Goal: Task Accomplishment & Management: Manage account settings

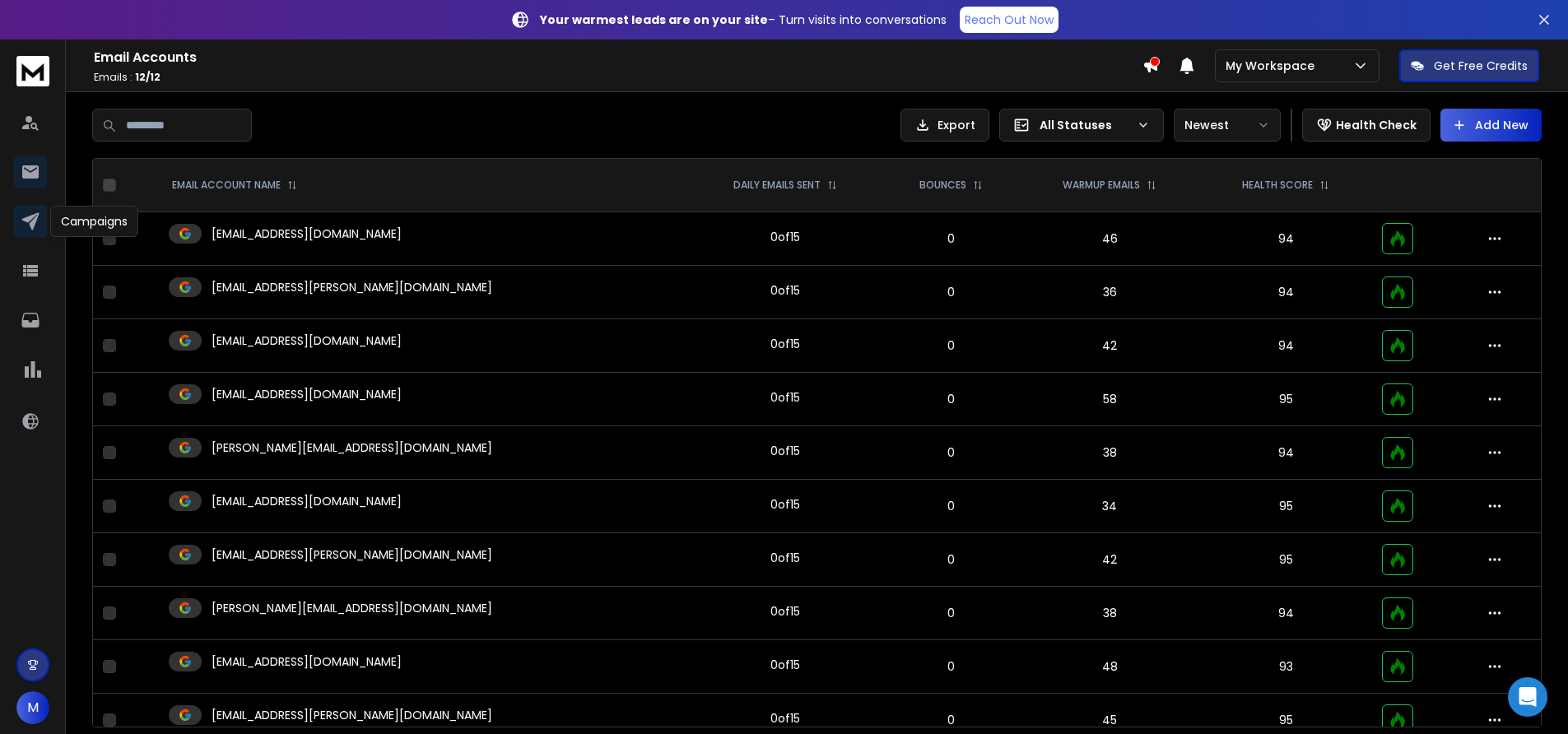
click at [29, 213] on icon at bounding box center [30, 221] width 19 height 19
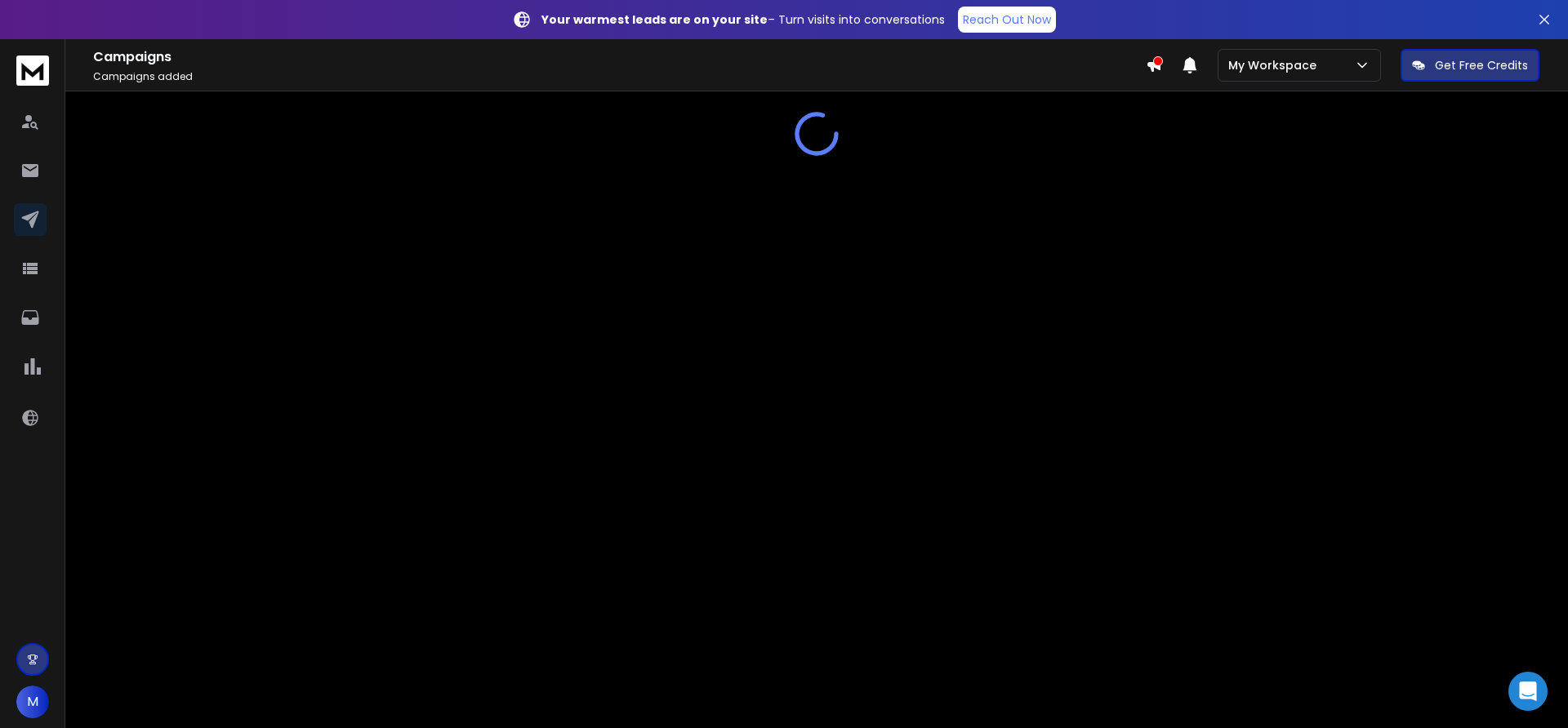
click at [31, 148] on div at bounding box center [32, 272] width 38 height 335
click at [31, 172] on icon at bounding box center [30, 170] width 17 height 13
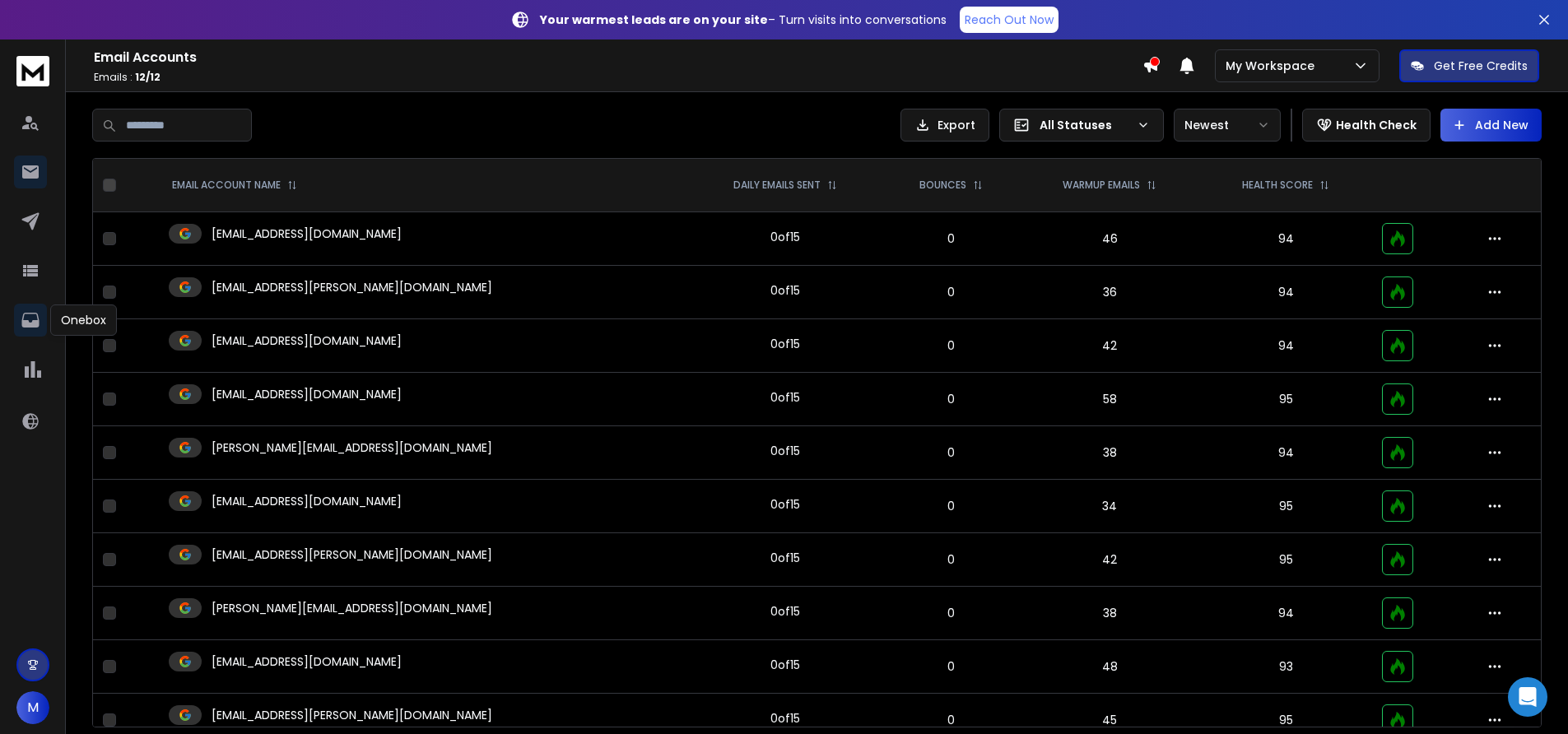
click at [27, 319] on icon at bounding box center [30, 320] width 19 height 19
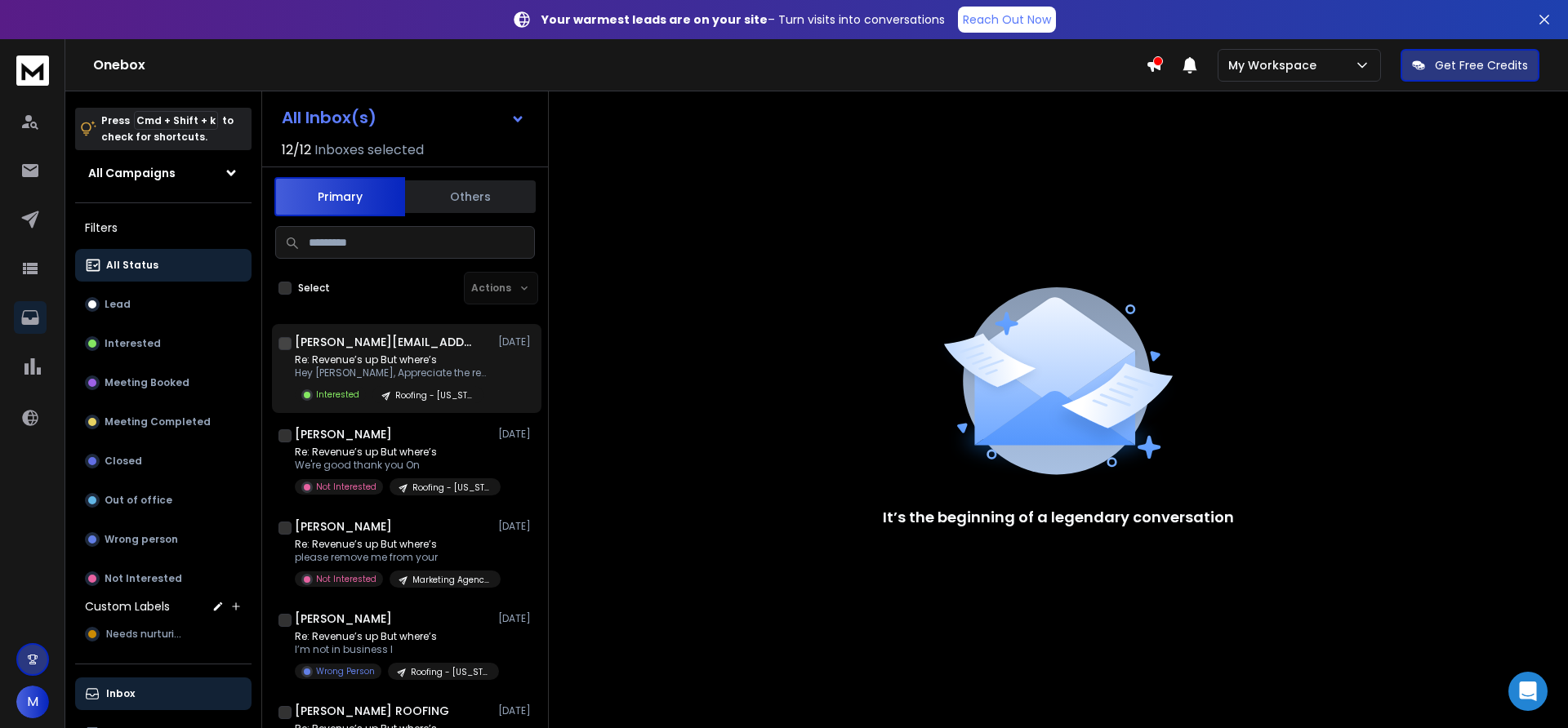
click at [356, 362] on p "Re: Revenue’s up But where’s" at bounding box center [393, 360] width 196 height 13
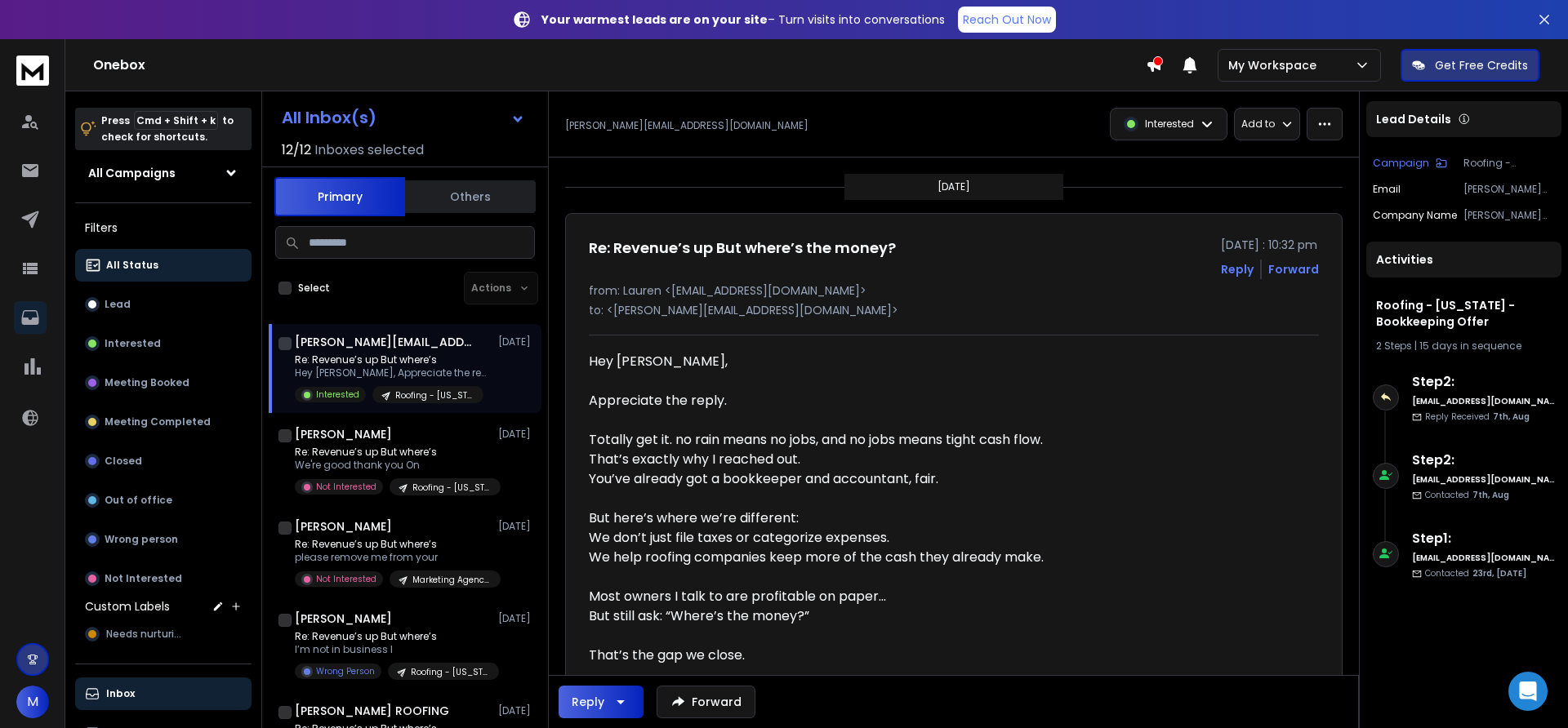
click at [618, 696] on icon "button" at bounding box center [621, 702] width 19 height 19
click at [22, 412] on icon at bounding box center [30, 417] width 19 height 19
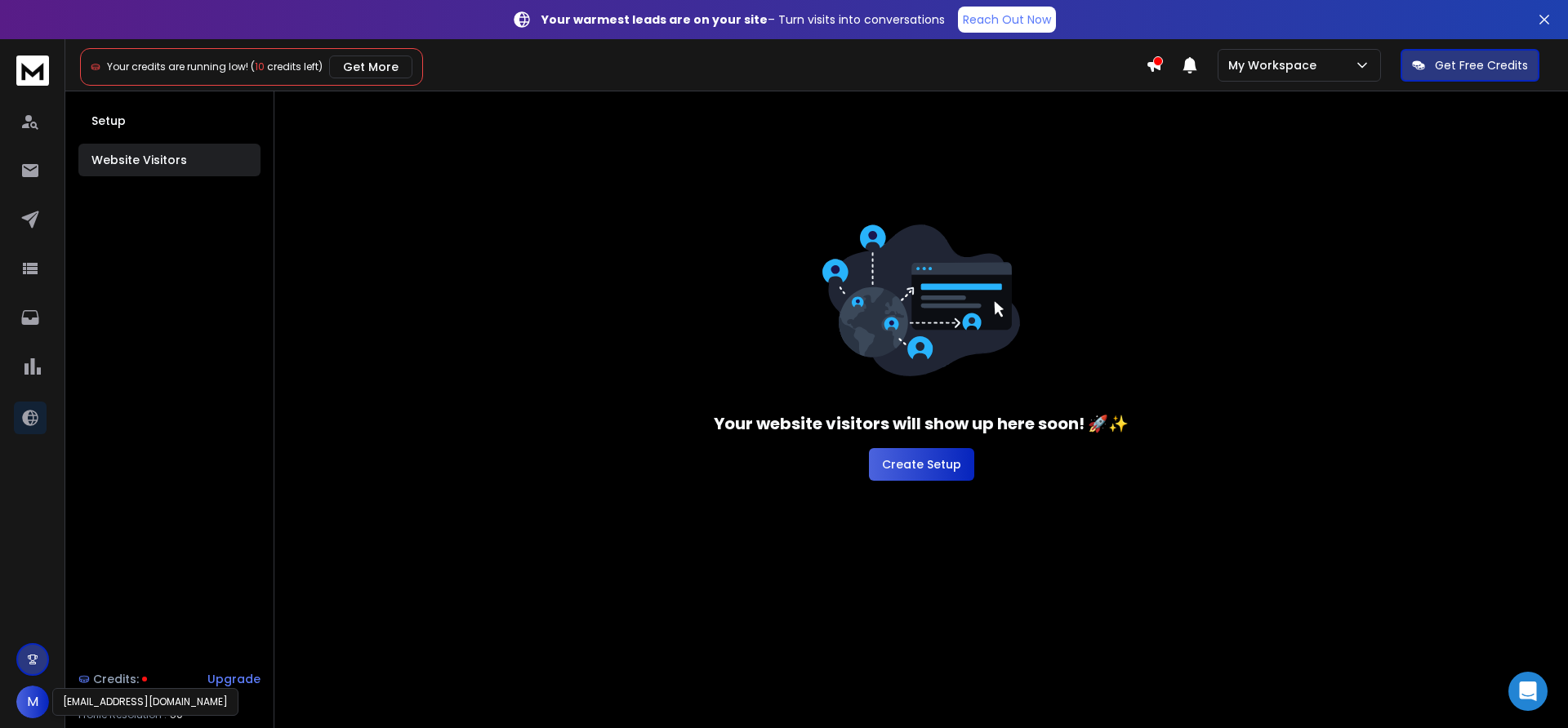
click at [30, 702] on span "M" at bounding box center [32, 701] width 32 height 32
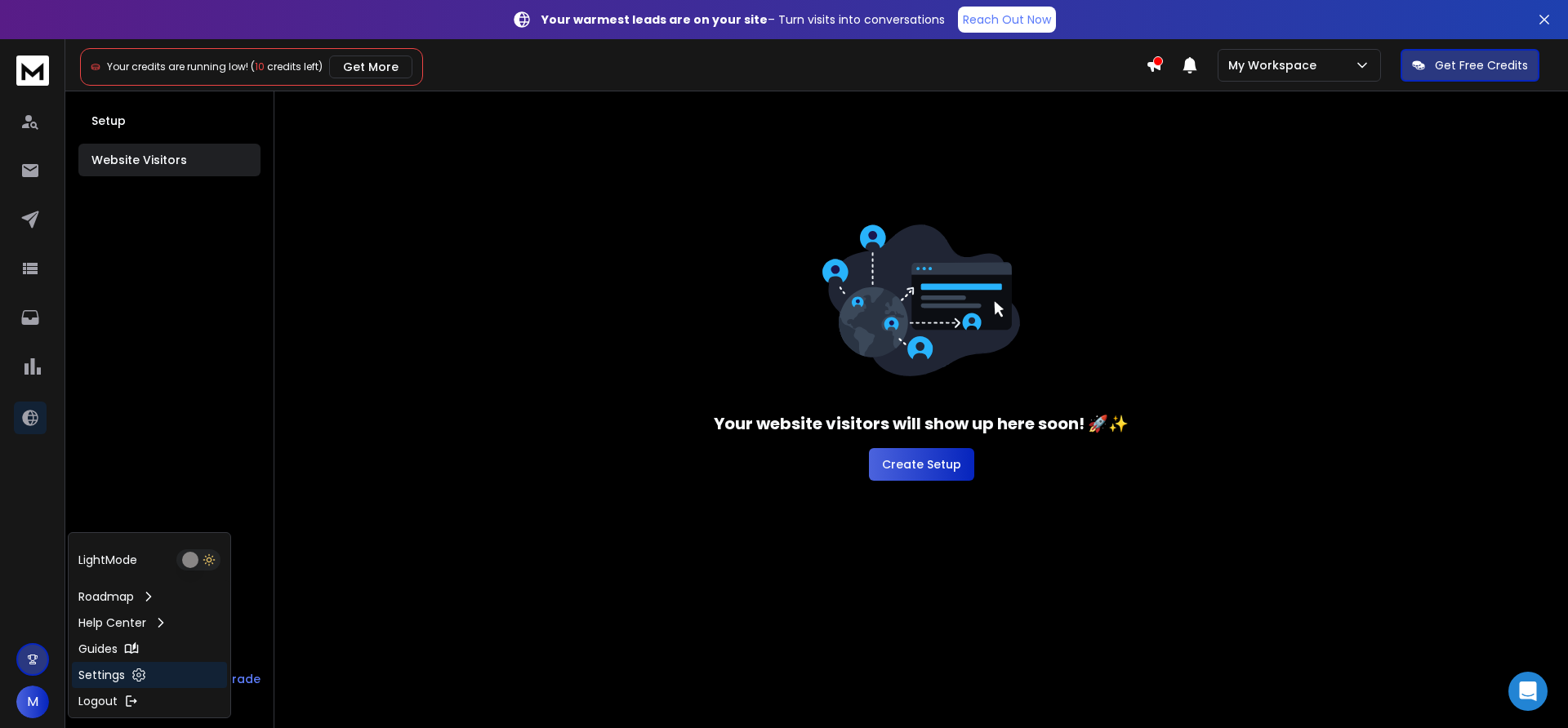
click at [106, 677] on p "Settings" at bounding box center [102, 675] width 46 height 17
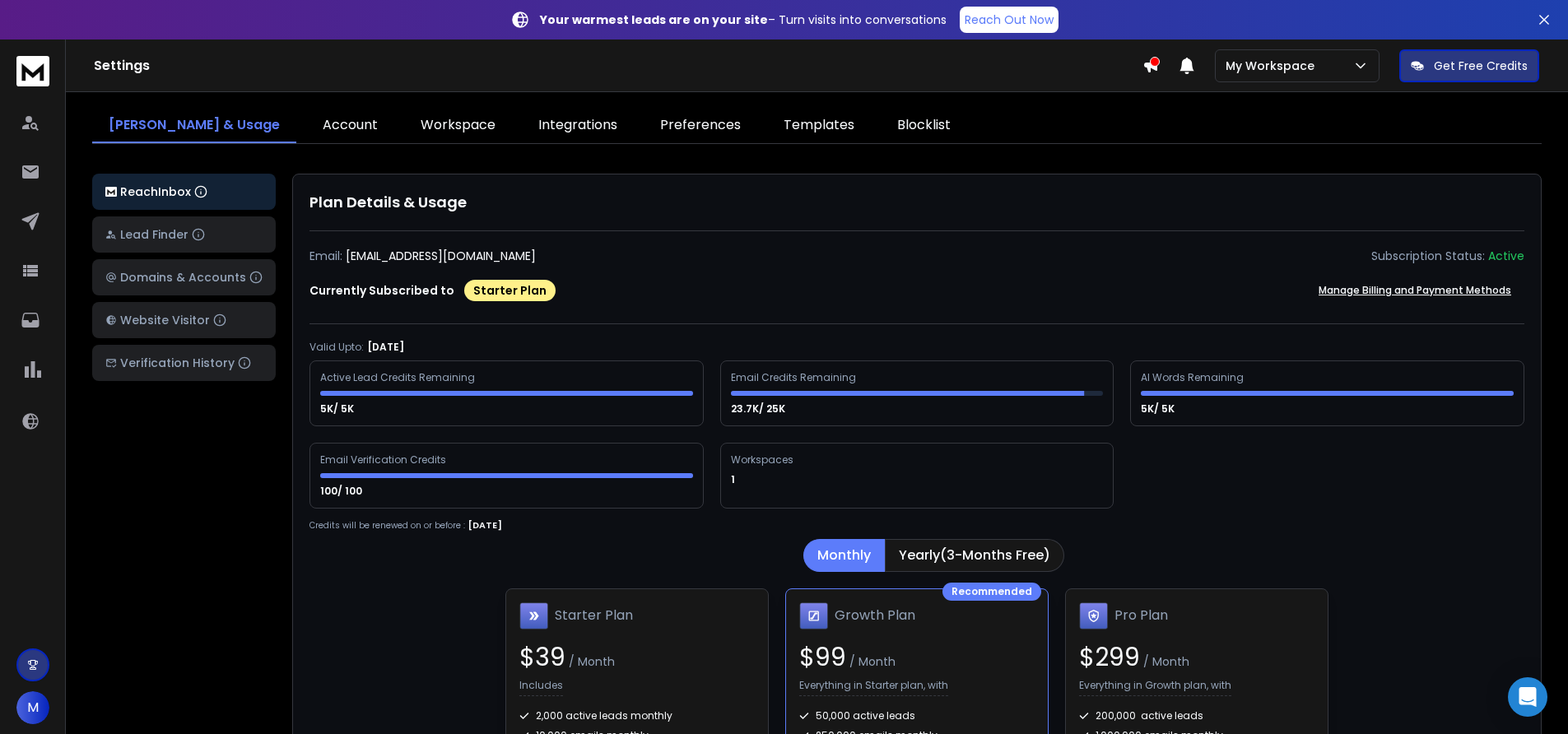
click at [521, 126] on link "Integrations" at bounding box center [577, 125] width 112 height 34
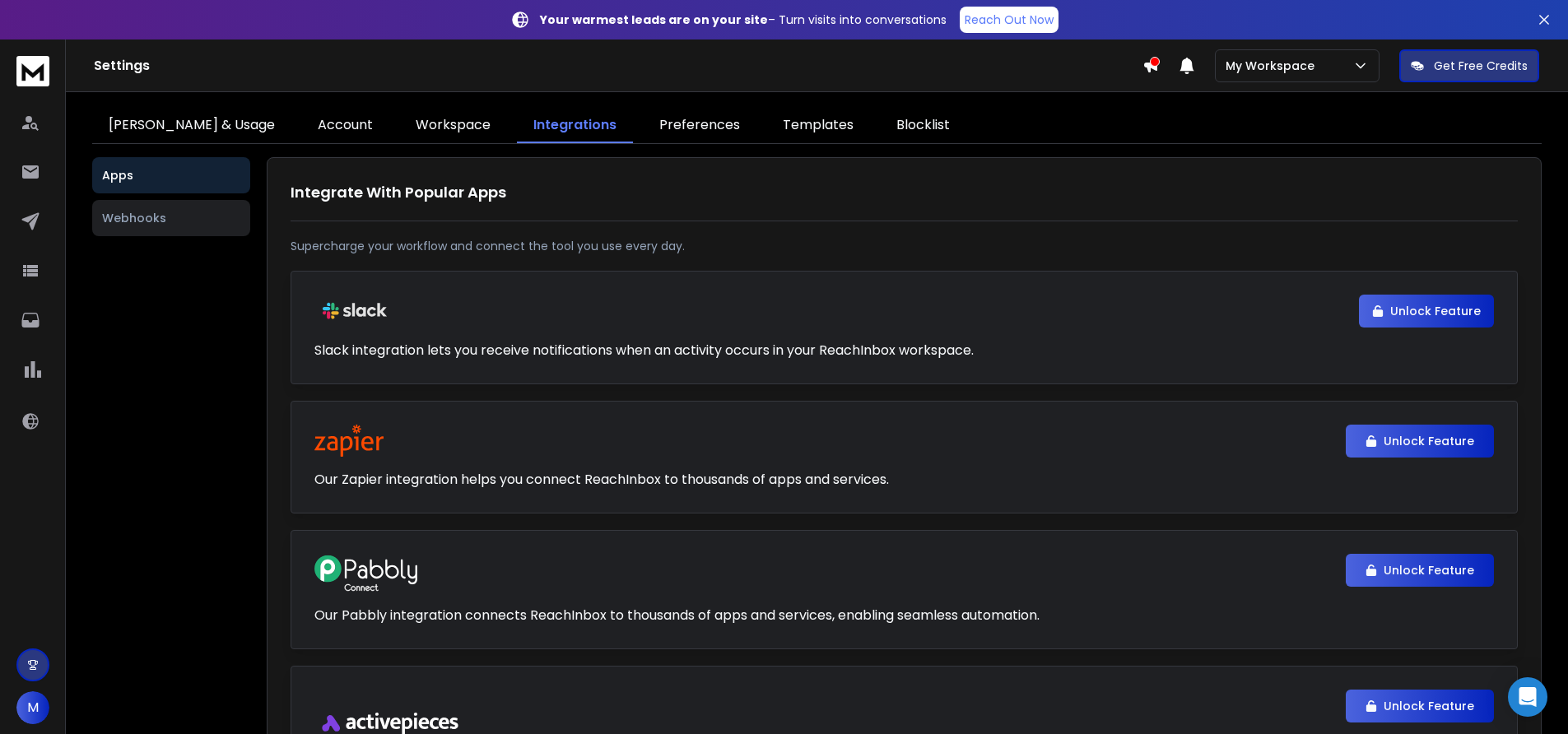
click at [155, 220] on button "Webhooks" at bounding box center [170, 218] width 158 height 36
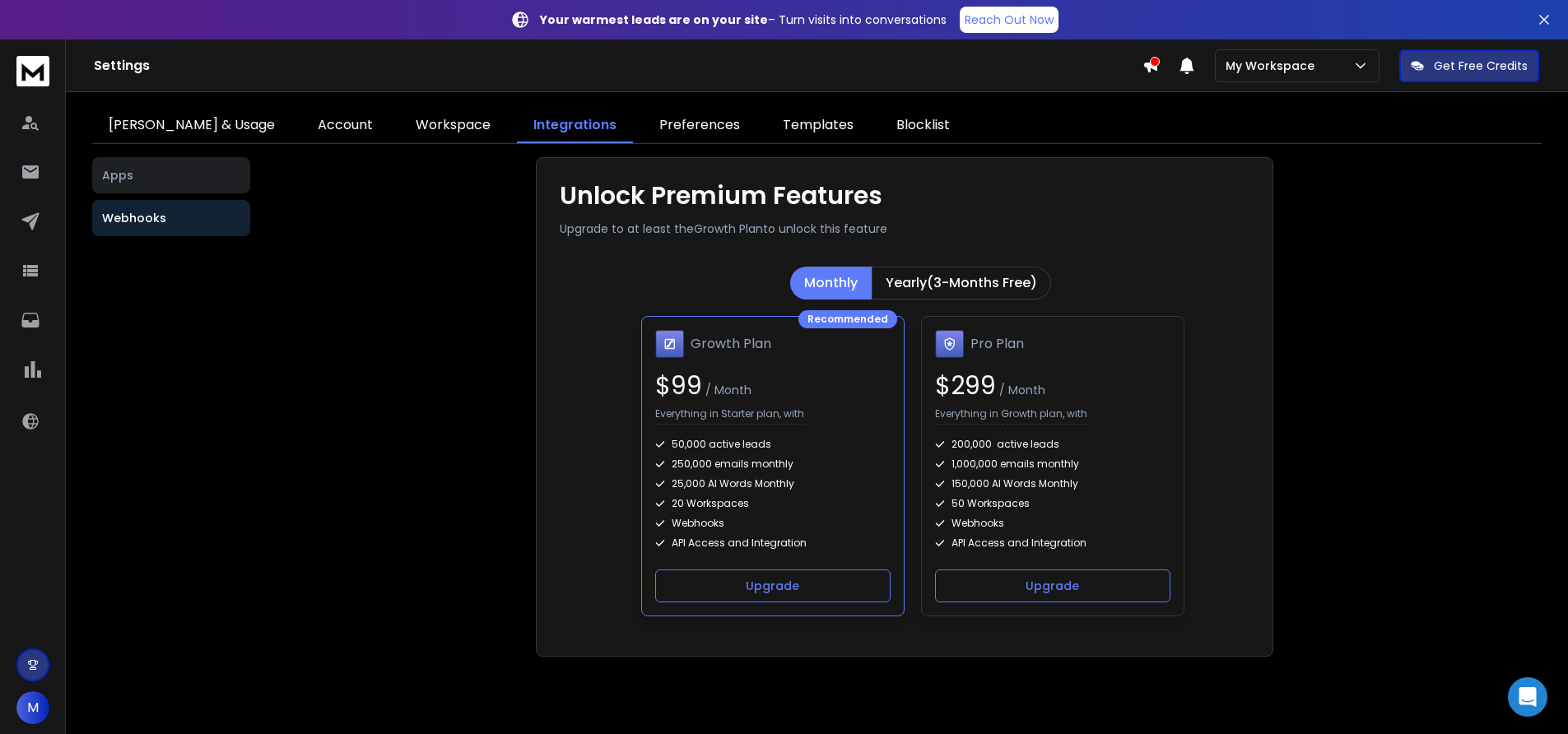
click at [156, 139] on link "[PERSON_NAME] & Usage" at bounding box center [191, 125] width 199 height 34
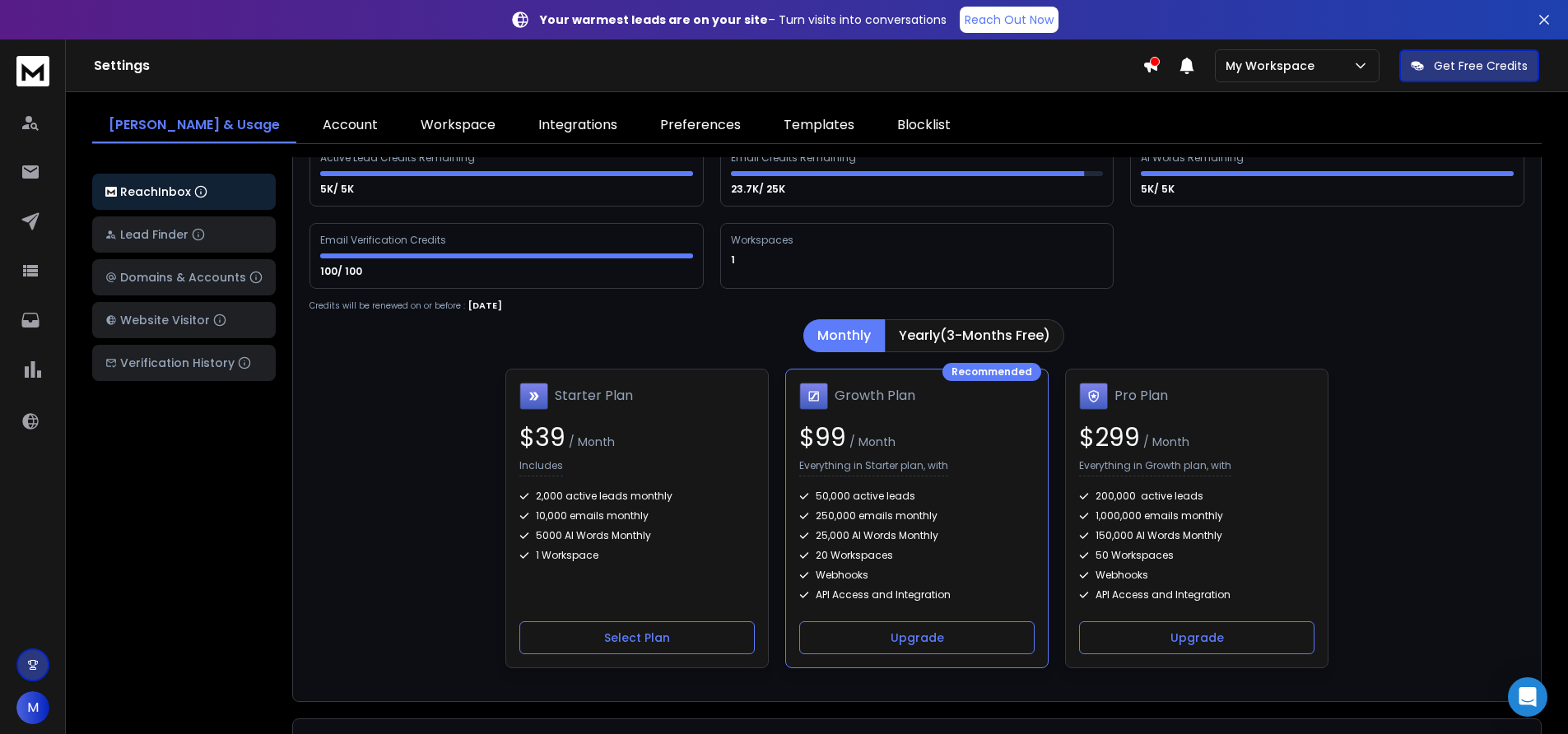
scroll to position [218, 0]
click at [397, 636] on div "Starter Plan $ 39 / Month Includes 2,000 active leads monthly 10,000 emails mon…" at bounding box center [917, 528] width 1215 height 317
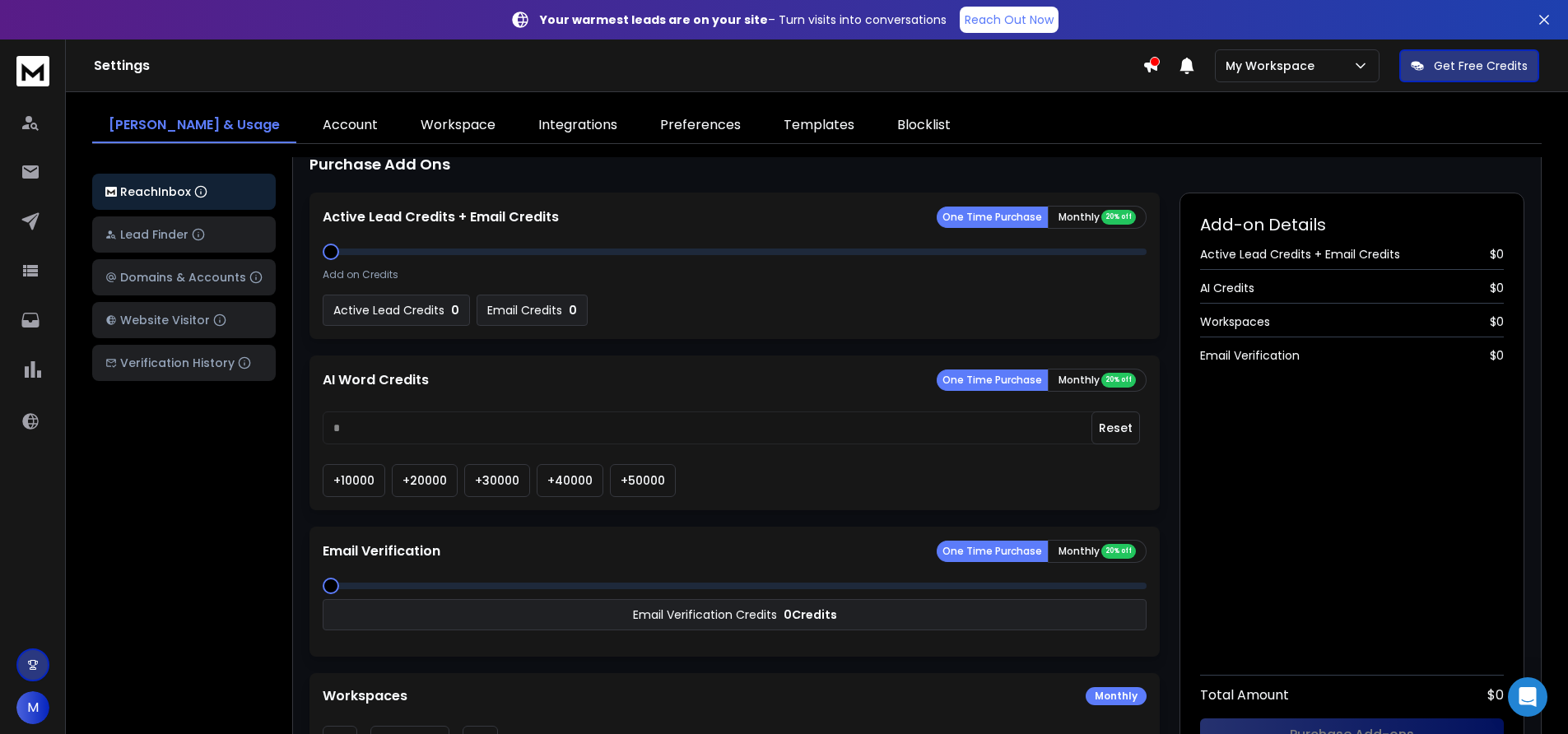
scroll to position [793, 0]
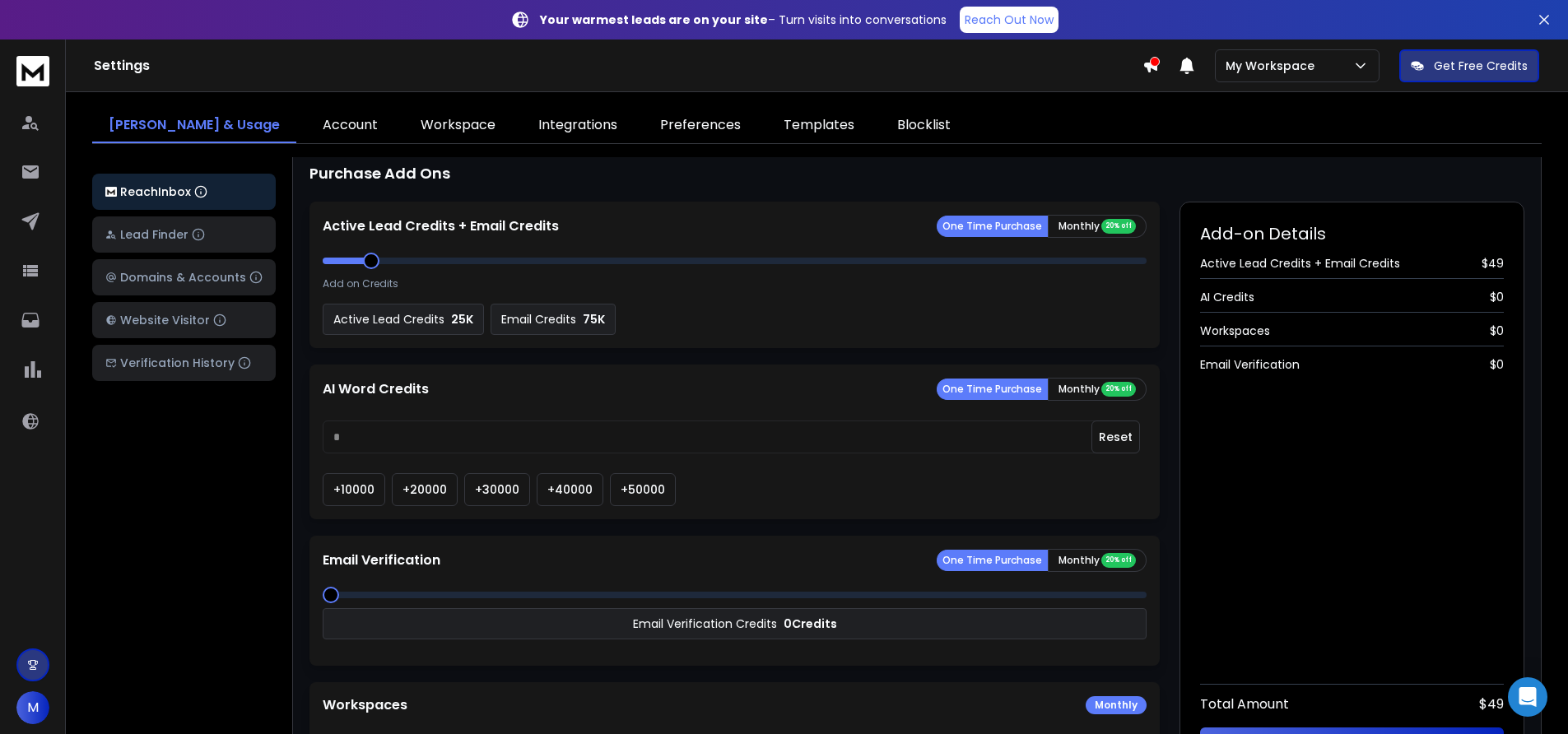
click at [363, 269] on span at bounding box center [371, 260] width 17 height 17
click at [1091, 233] on button "Monthly 20% off" at bounding box center [1097, 226] width 99 height 23
click at [980, 228] on button "One Time Purchase" at bounding box center [992, 226] width 111 height 21
click at [323, 266] on span at bounding box center [331, 260] width 17 height 17
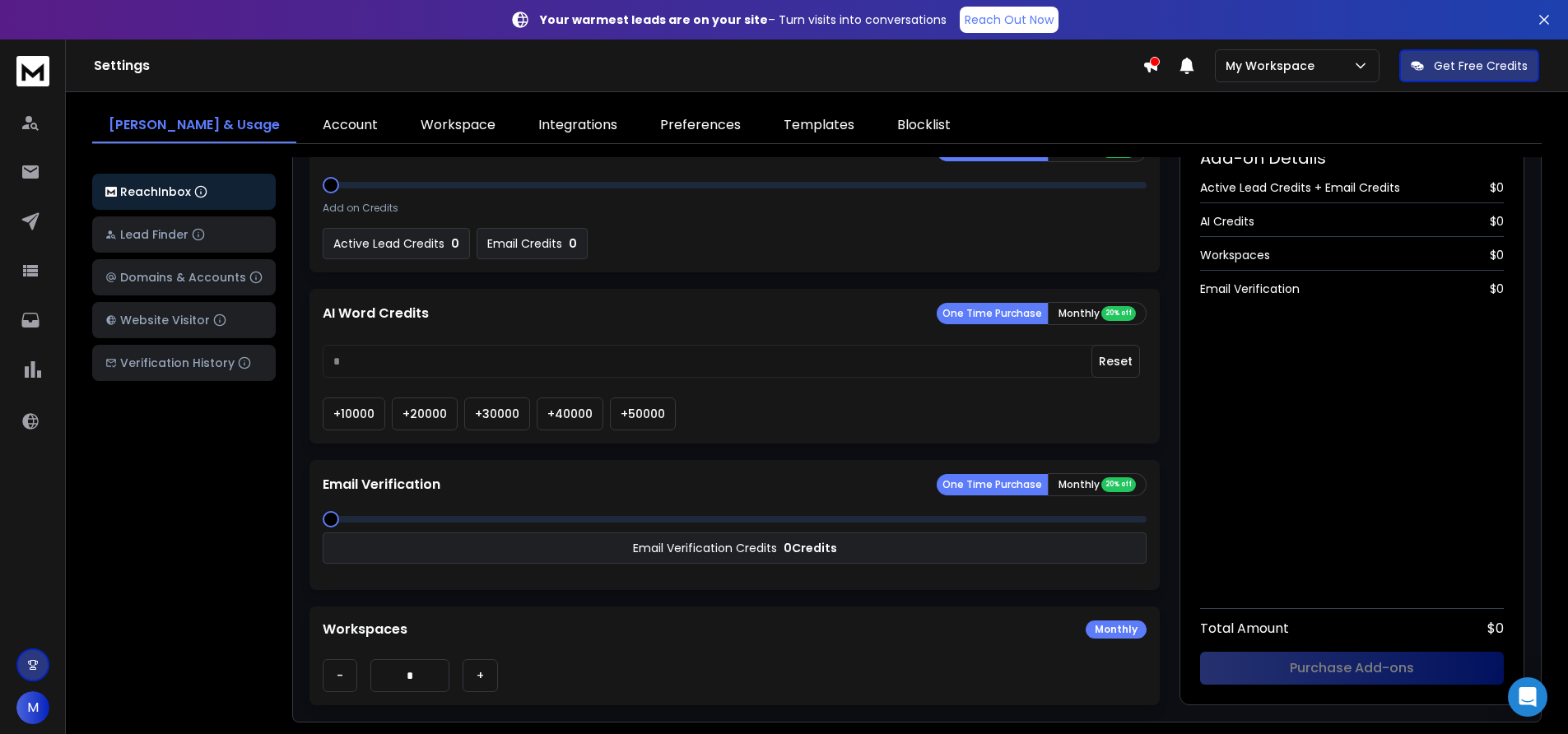
scroll to position [878, 0]
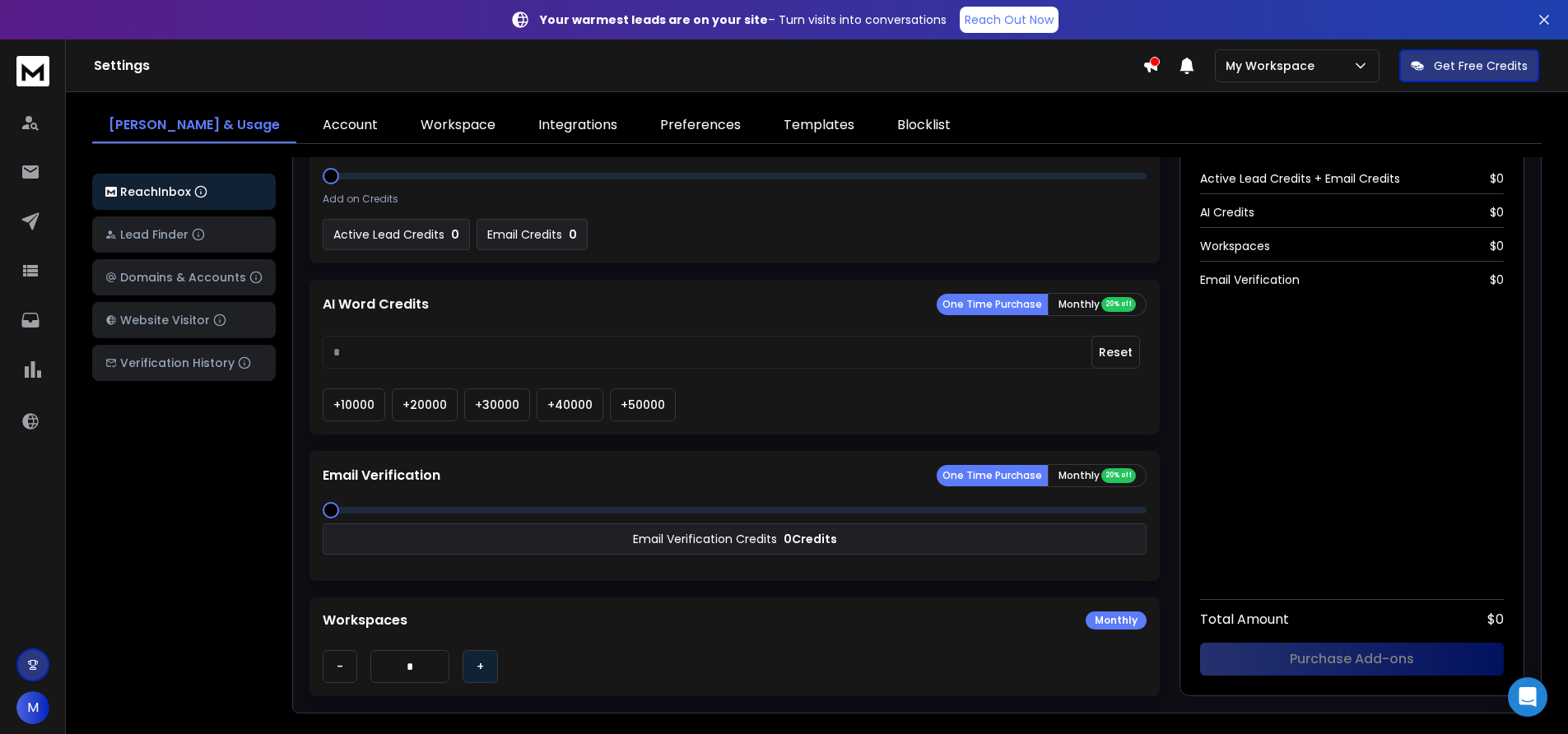
click at [464, 664] on button "+" at bounding box center [480, 666] width 35 height 33
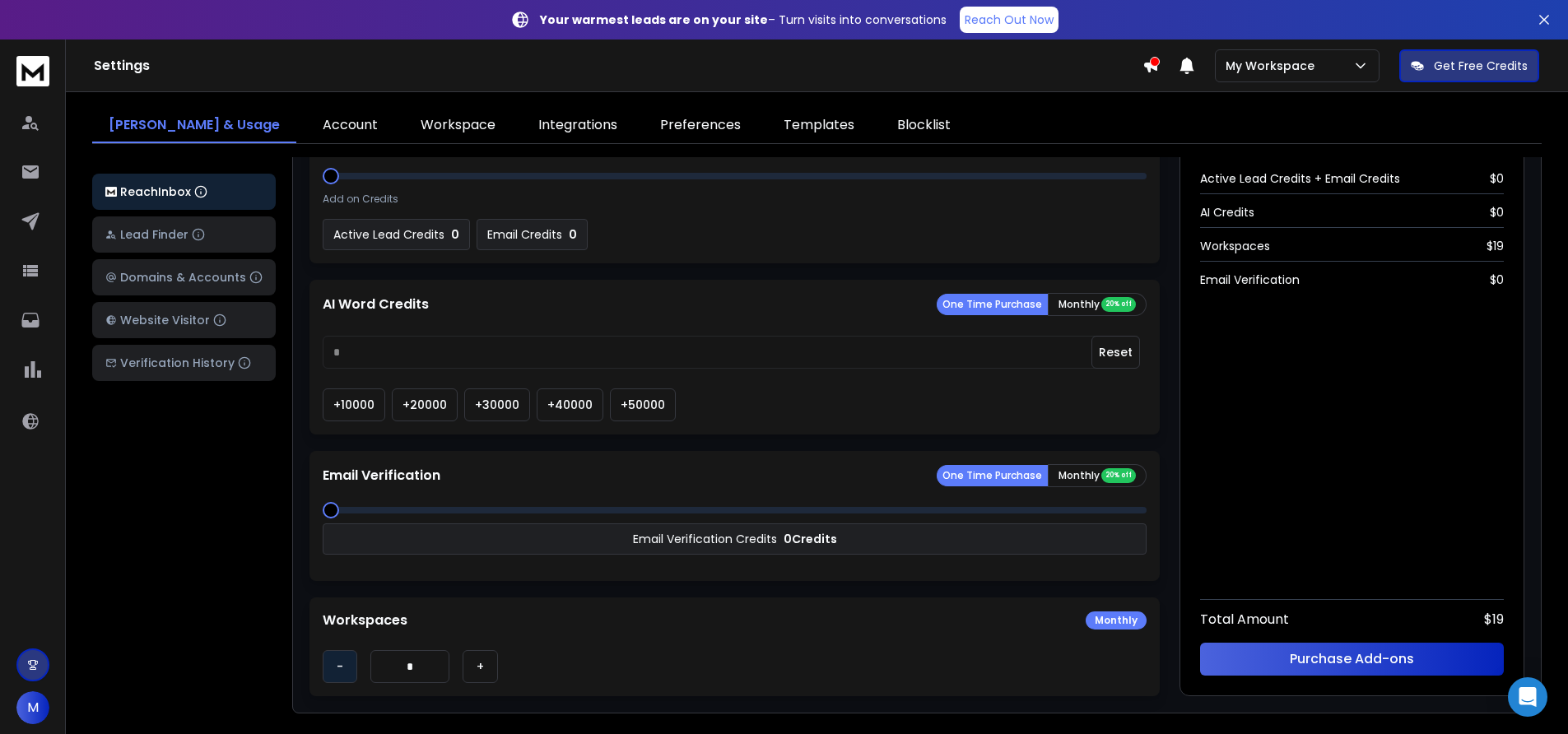
click at [338, 666] on button "-" at bounding box center [340, 666] width 34 height 33
type input "*"
click at [339, 505] on span at bounding box center [331, 510] width 17 height 17
click at [339, 513] on span at bounding box center [331, 510] width 17 height 17
click at [374, 513] on span at bounding box center [735, 510] width 824 height 6
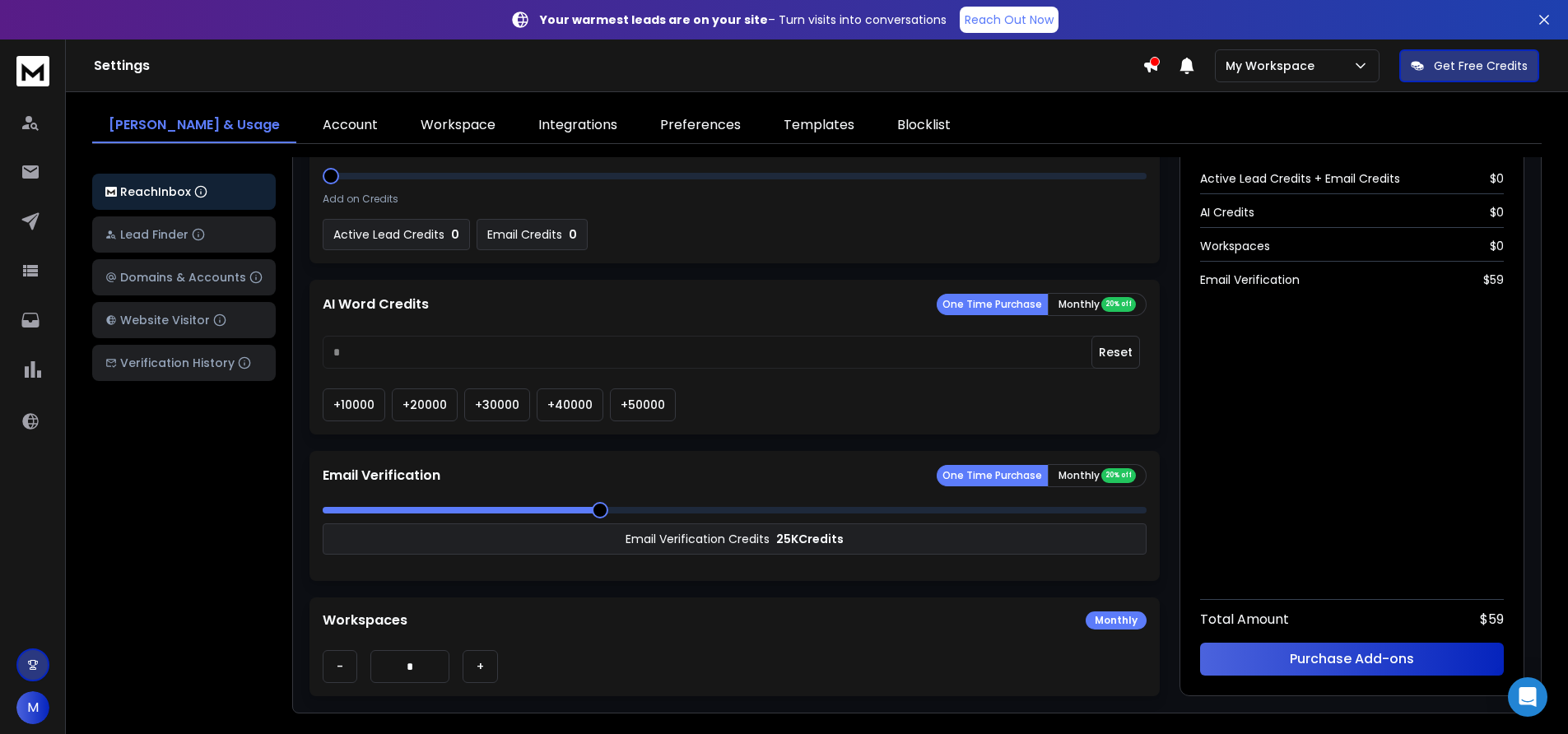
click at [575, 513] on span at bounding box center [735, 510] width 824 height 6
click at [460, 513] on span at bounding box center [392, 510] width 138 height 6
click at [1105, 472] on div "20% off" at bounding box center [1118, 476] width 34 height 15
click at [992, 475] on button "One Time Purchase" at bounding box center [992, 476] width 111 height 21
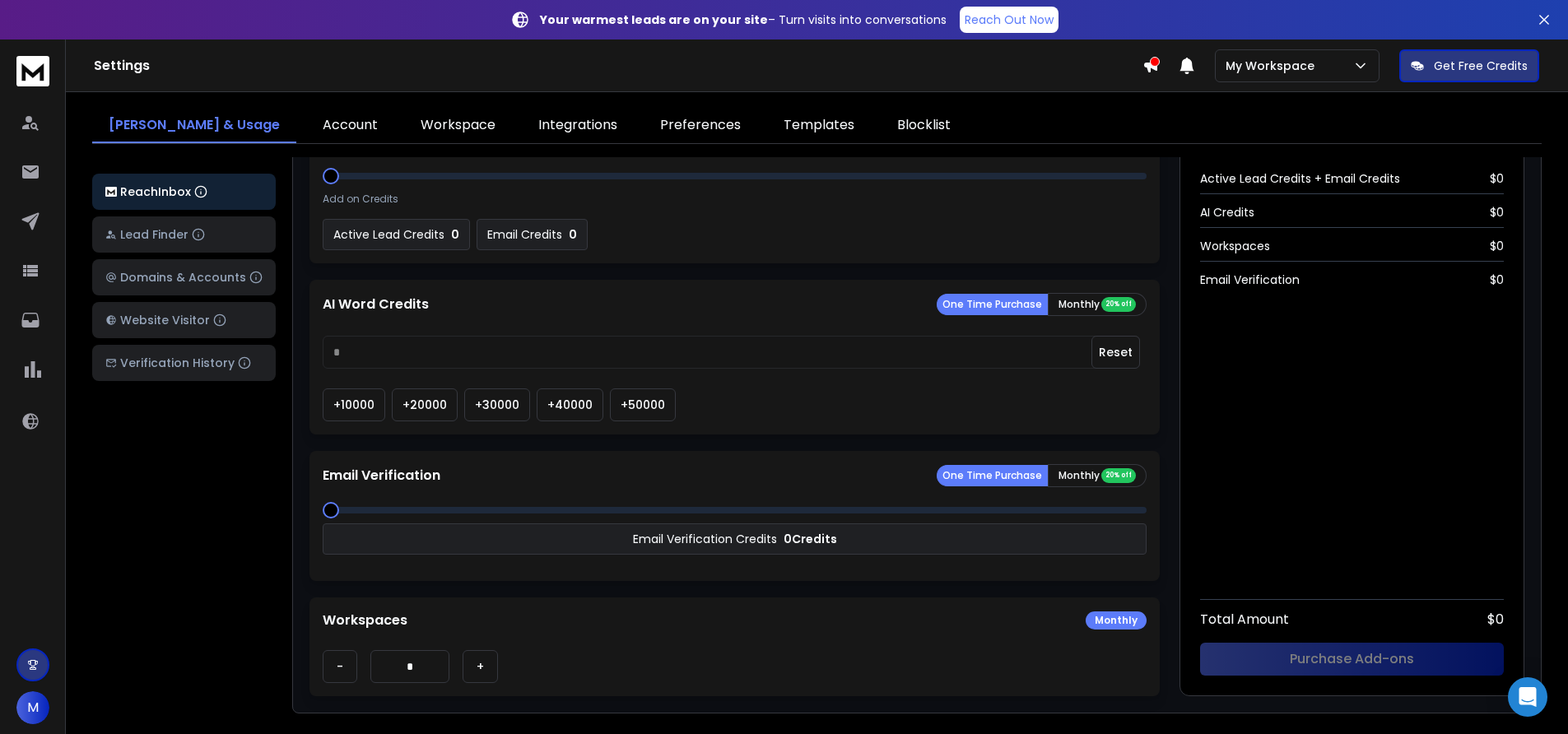
click at [323, 507] on span at bounding box center [331, 510] width 17 height 17
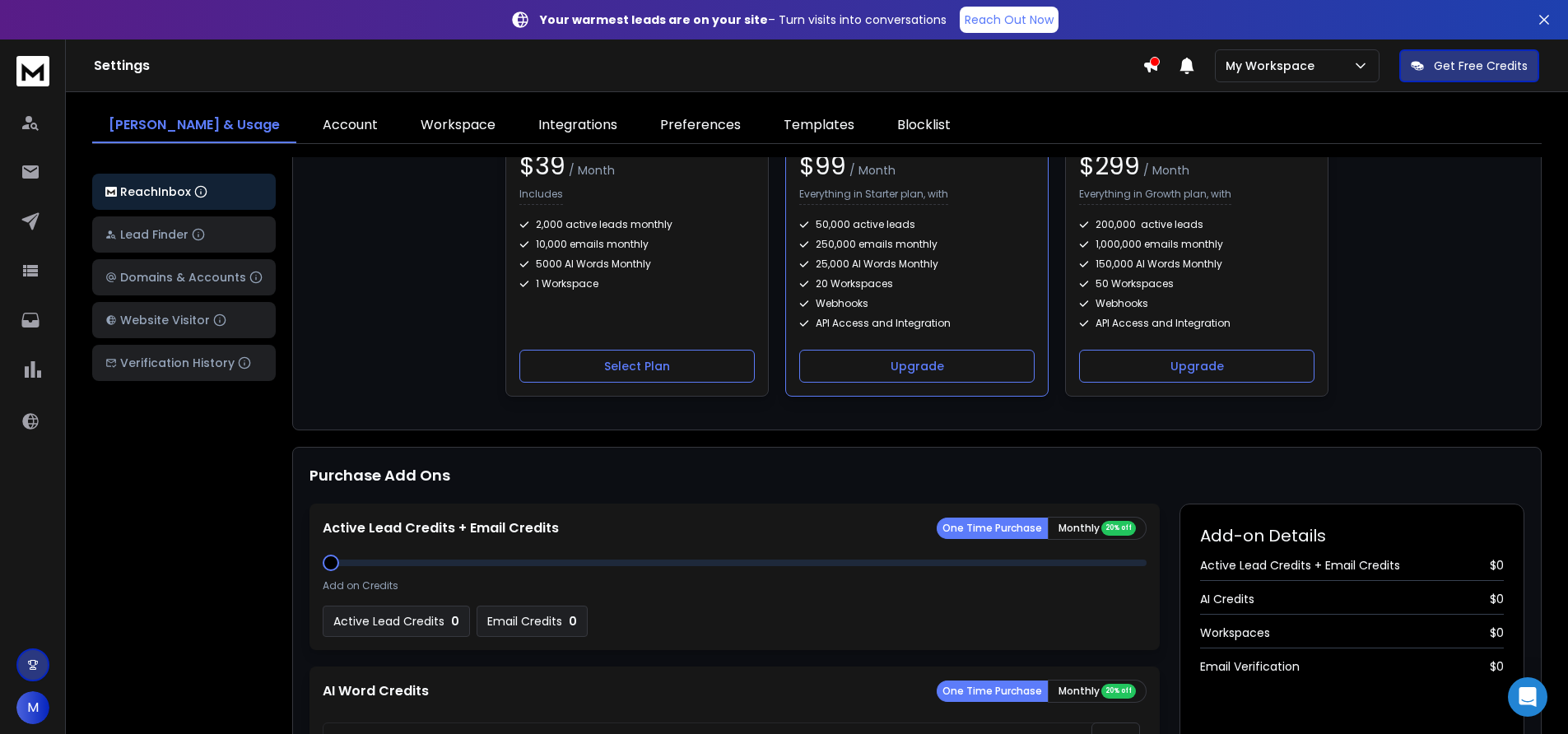
scroll to position [633, 0]
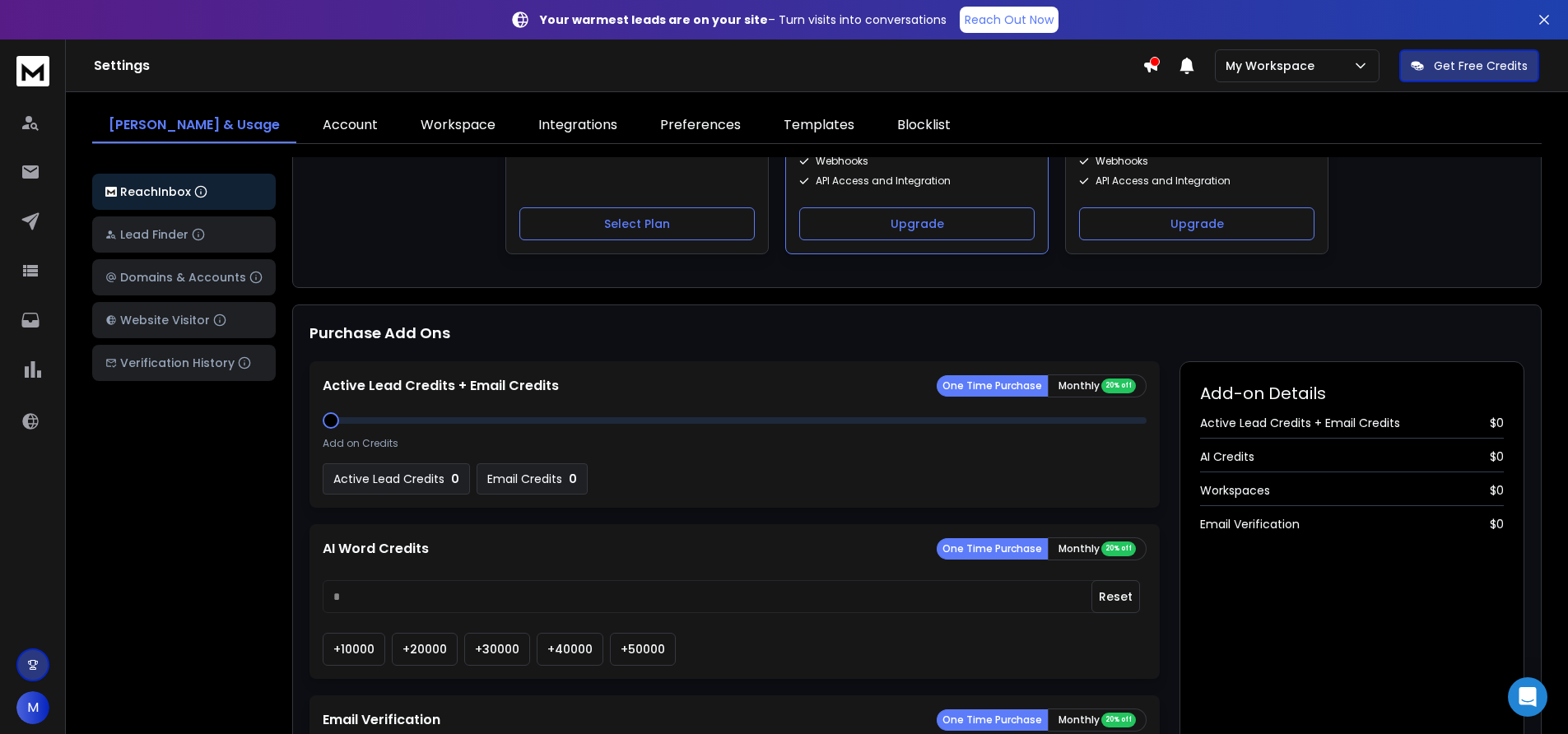
click at [192, 238] on circle "button" at bounding box center [198, 234] width 11 height 11
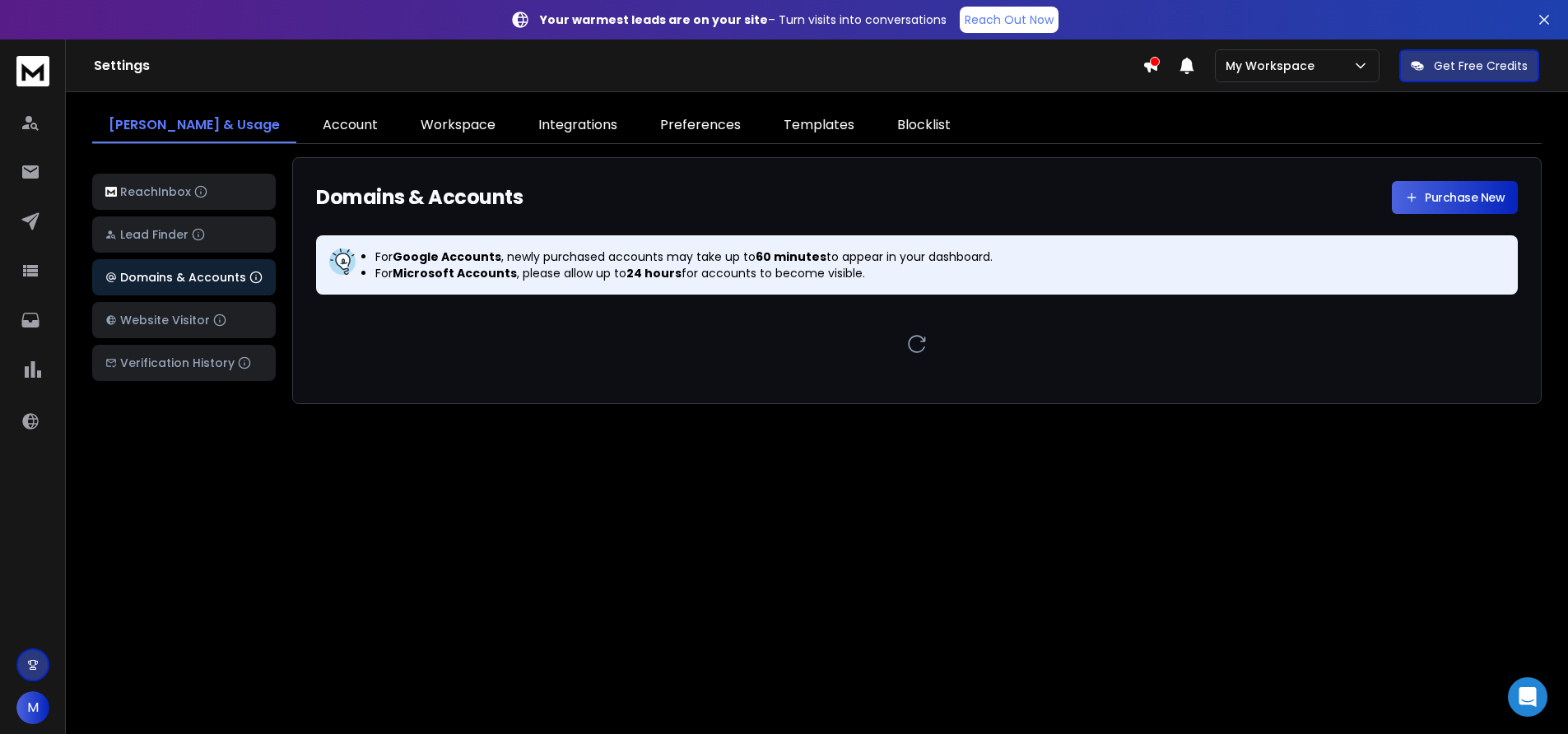
click at [179, 272] on button "Domains & Accounts" at bounding box center [184, 277] width 184 height 36
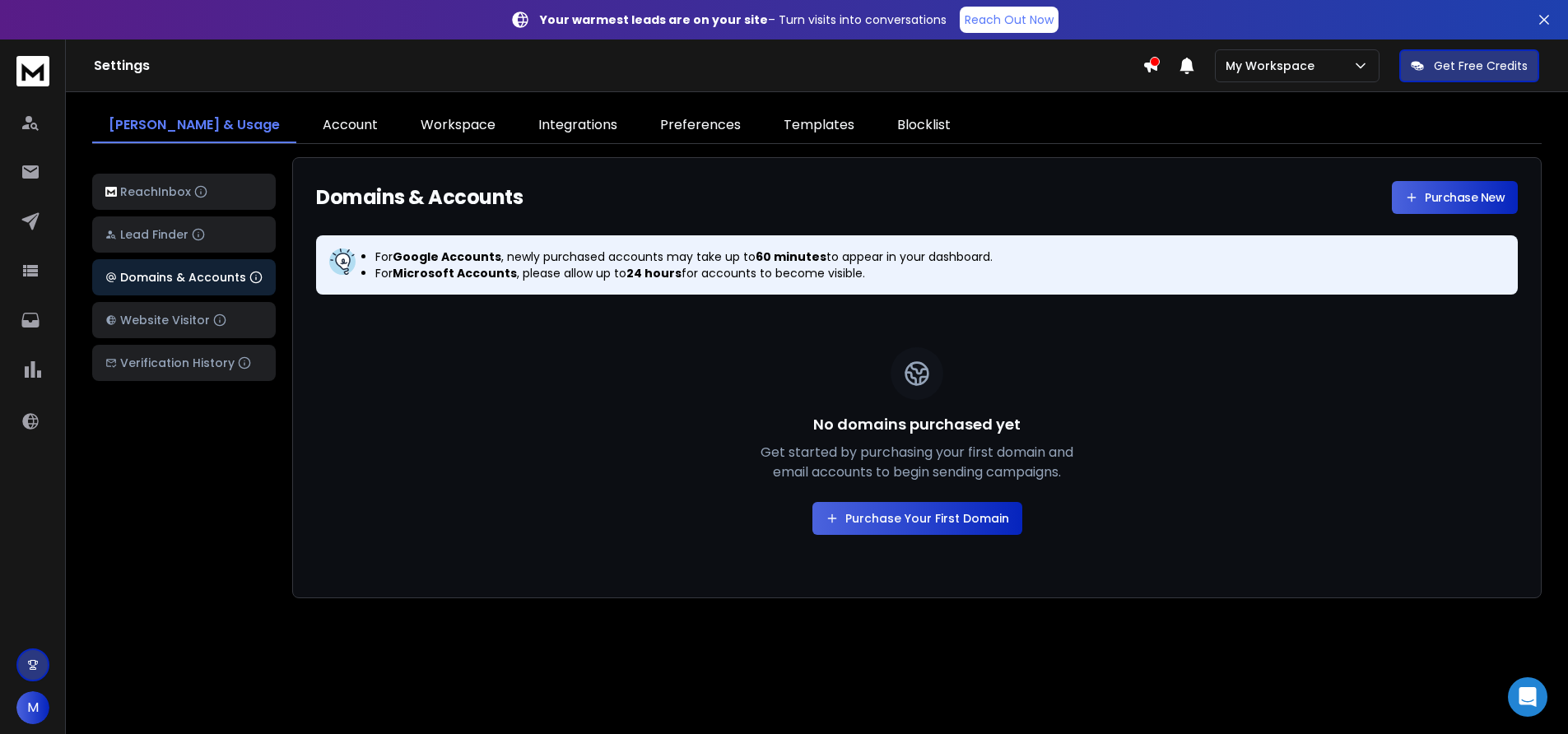
click at [184, 318] on button "Website Visitor" at bounding box center [184, 319] width 184 height 36
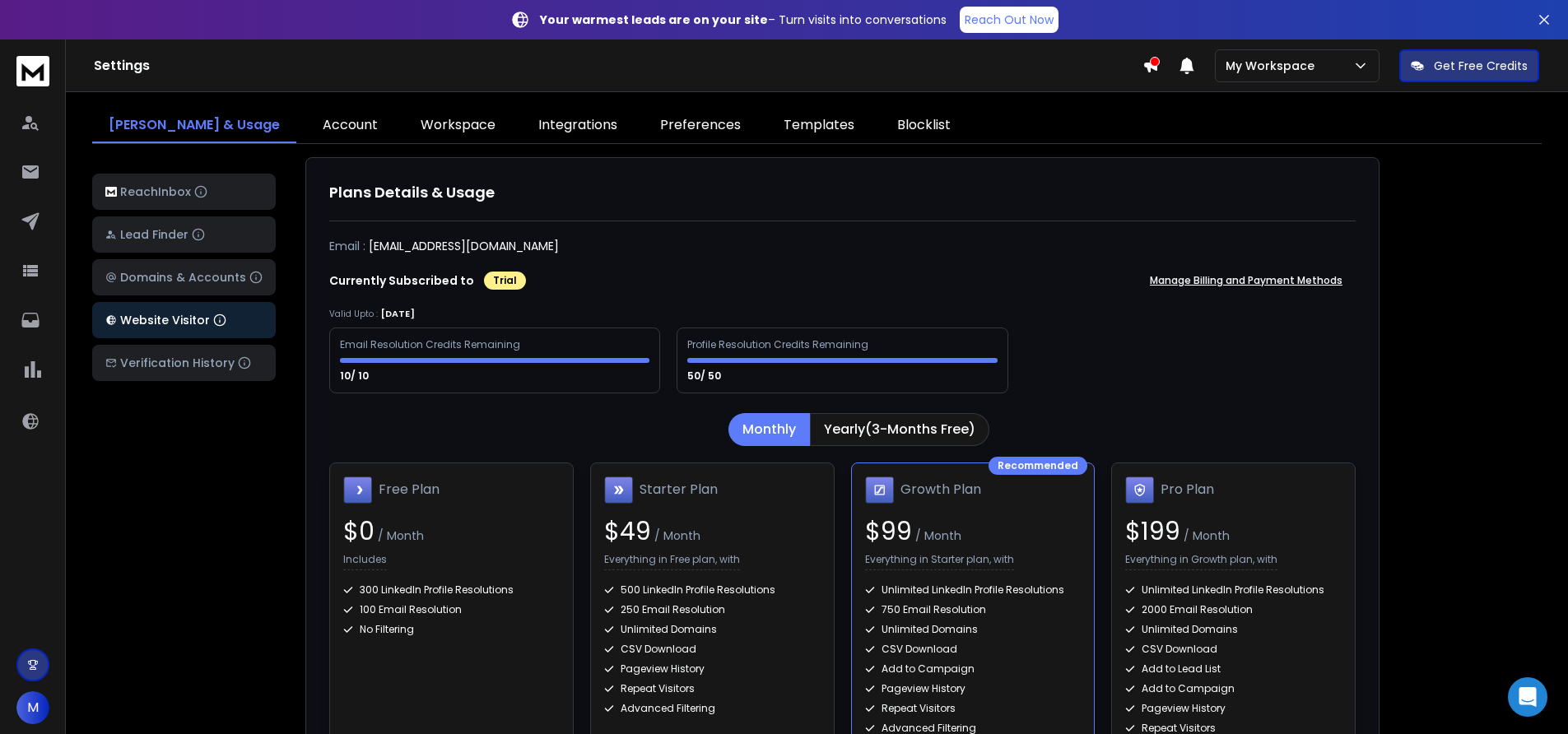
click at [184, 367] on button "Verification History" at bounding box center [184, 363] width 184 height 36
